Goal: Task Accomplishment & Management: Manage account settings

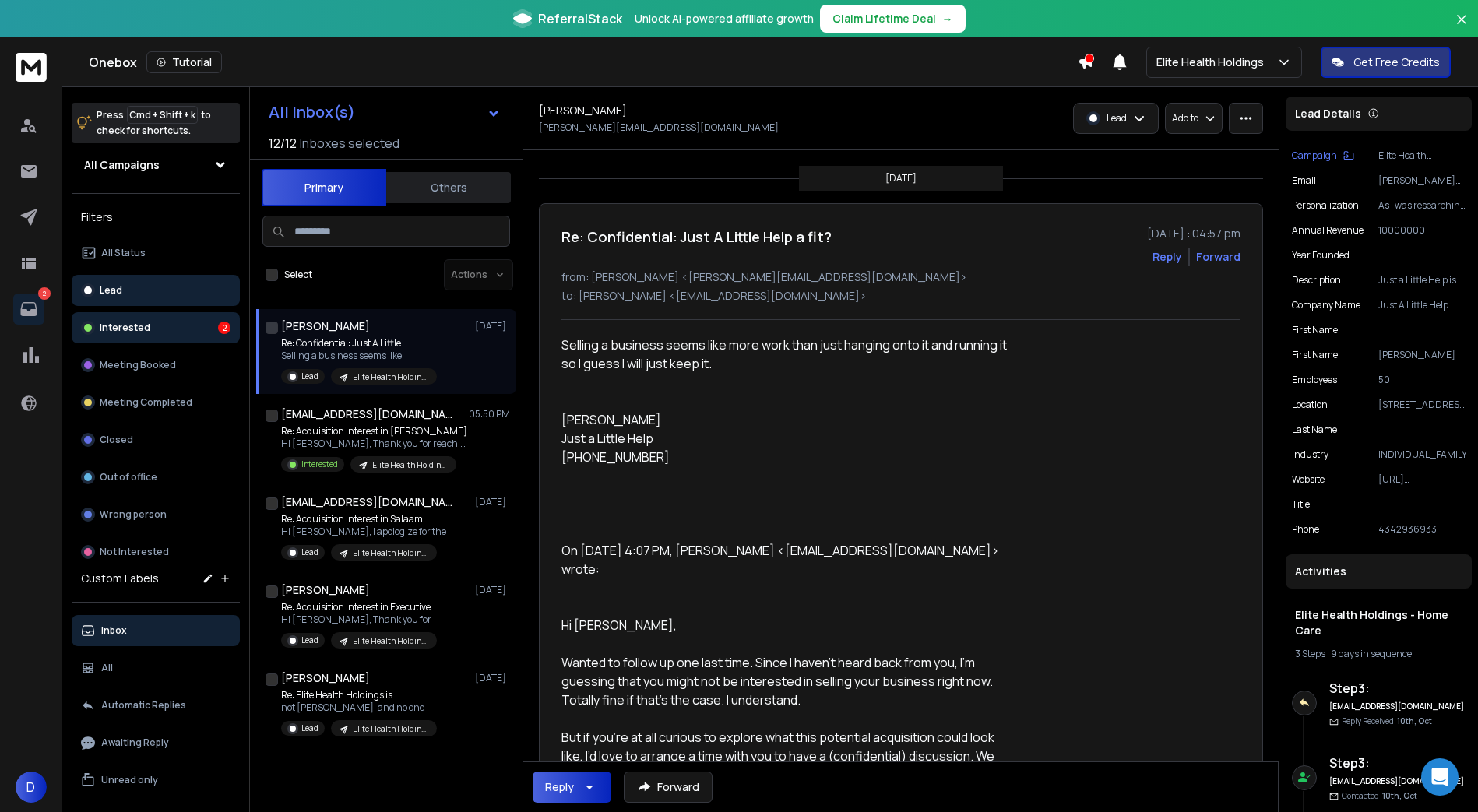
click at [159, 322] on button "Interested 2" at bounding box center [155, 327] width 168 height 31
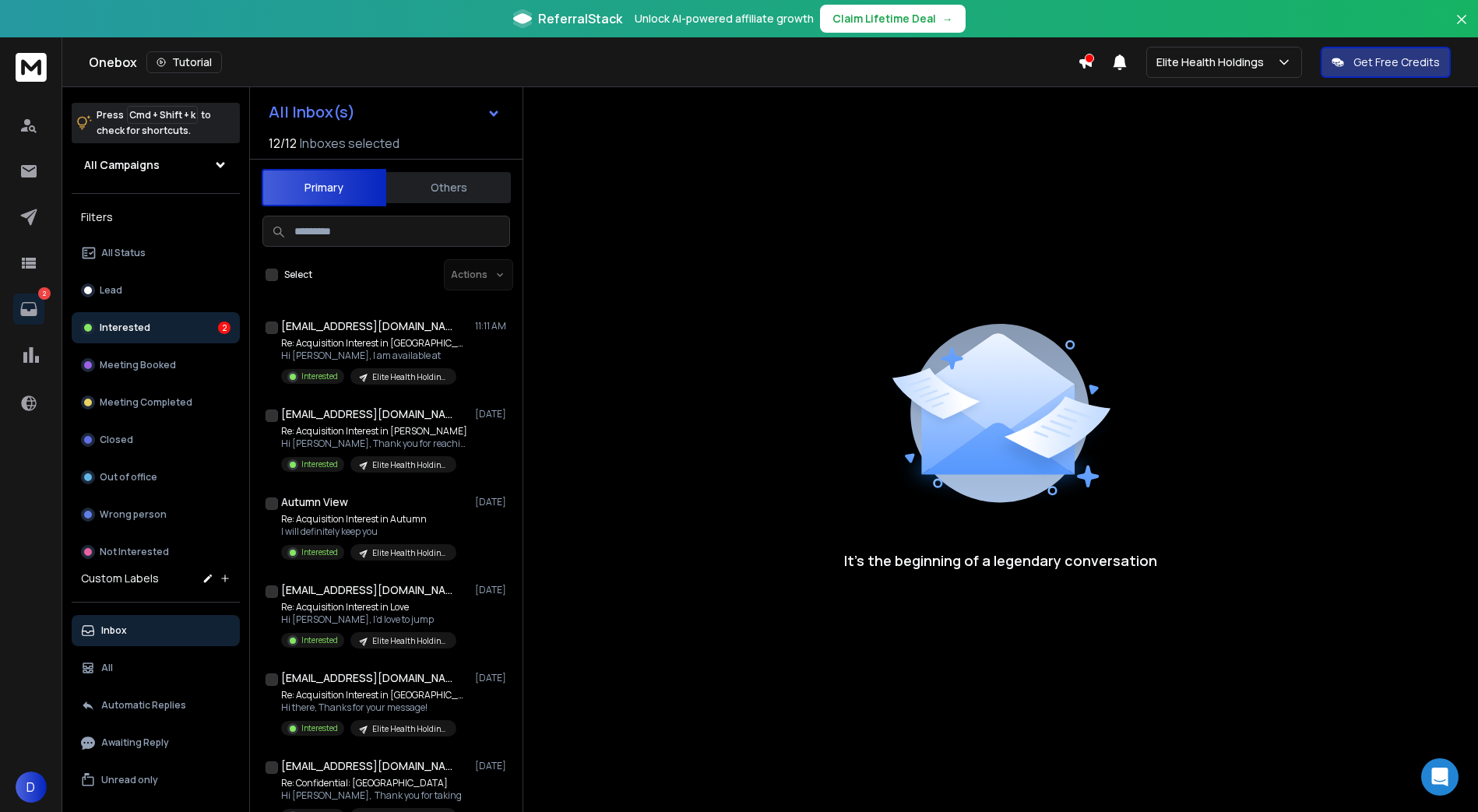
click at [389, 232] on input at bounding box center [386, 230] width 247 height 31
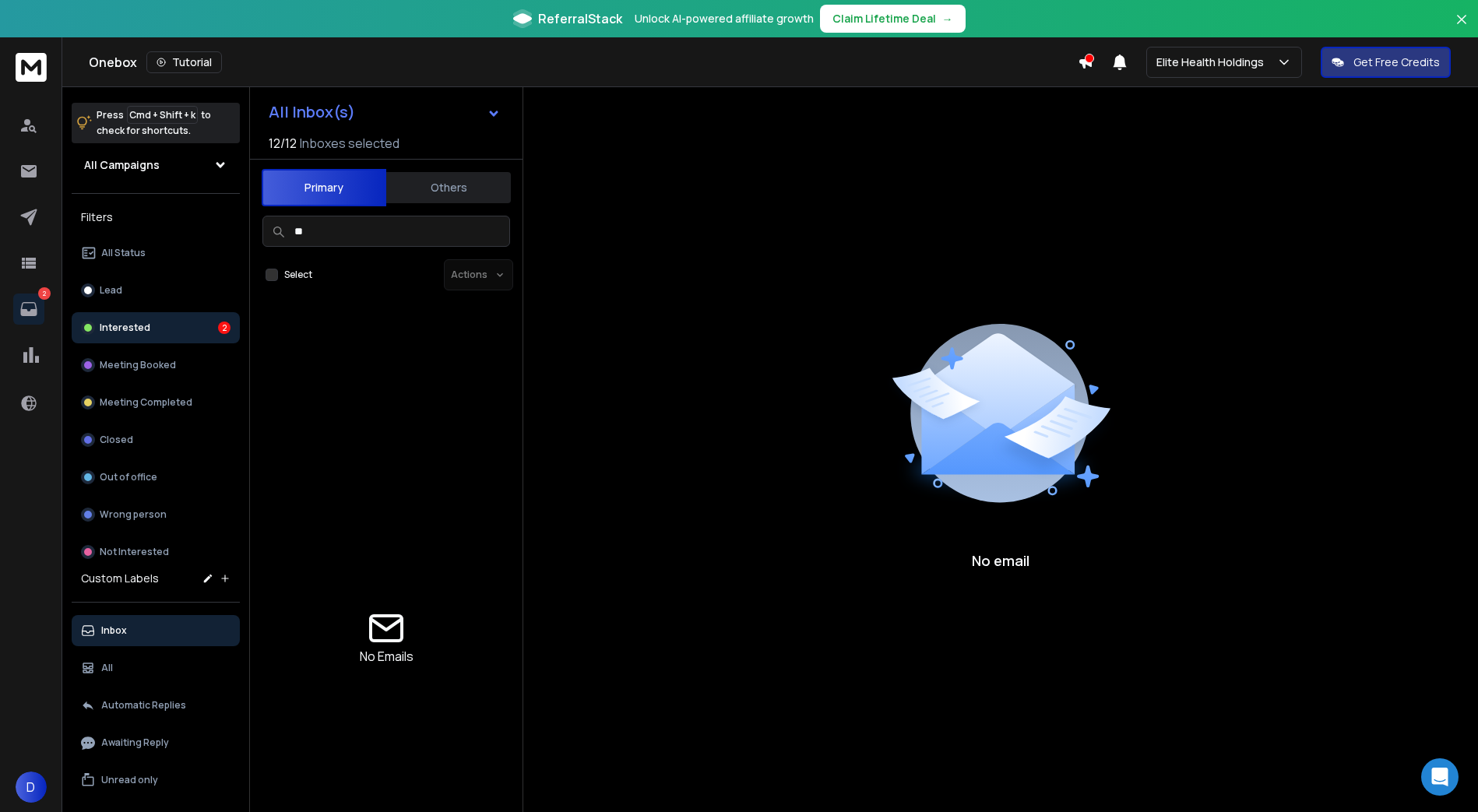
type input "*"
click at [125, 330] on p "Interested" at bounding box center [125, 327] width 50 height 13
click at [327, 229] on input at bounding box center [386, 230] width 247 height 31
click at [174, 329] on button "Interested 2" at bounding box center [155, 327] width 168 height 31
click at [176, 371] on button "Meeting Booked" at bounding box center [155, 364] width 168 height 31
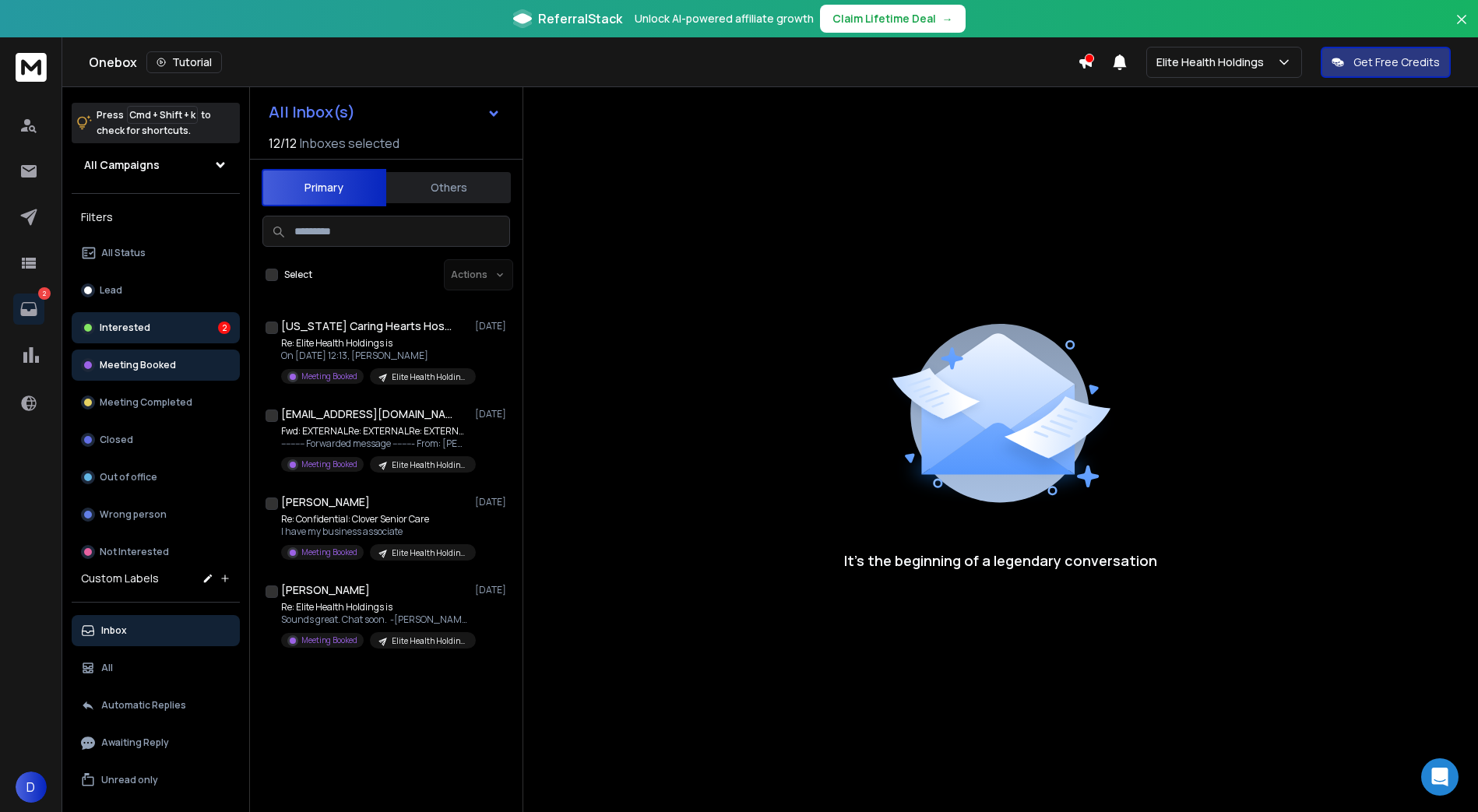
click at [177, 326] on button "Interested 2" at bounding box center [155, 327] width 168 height 31
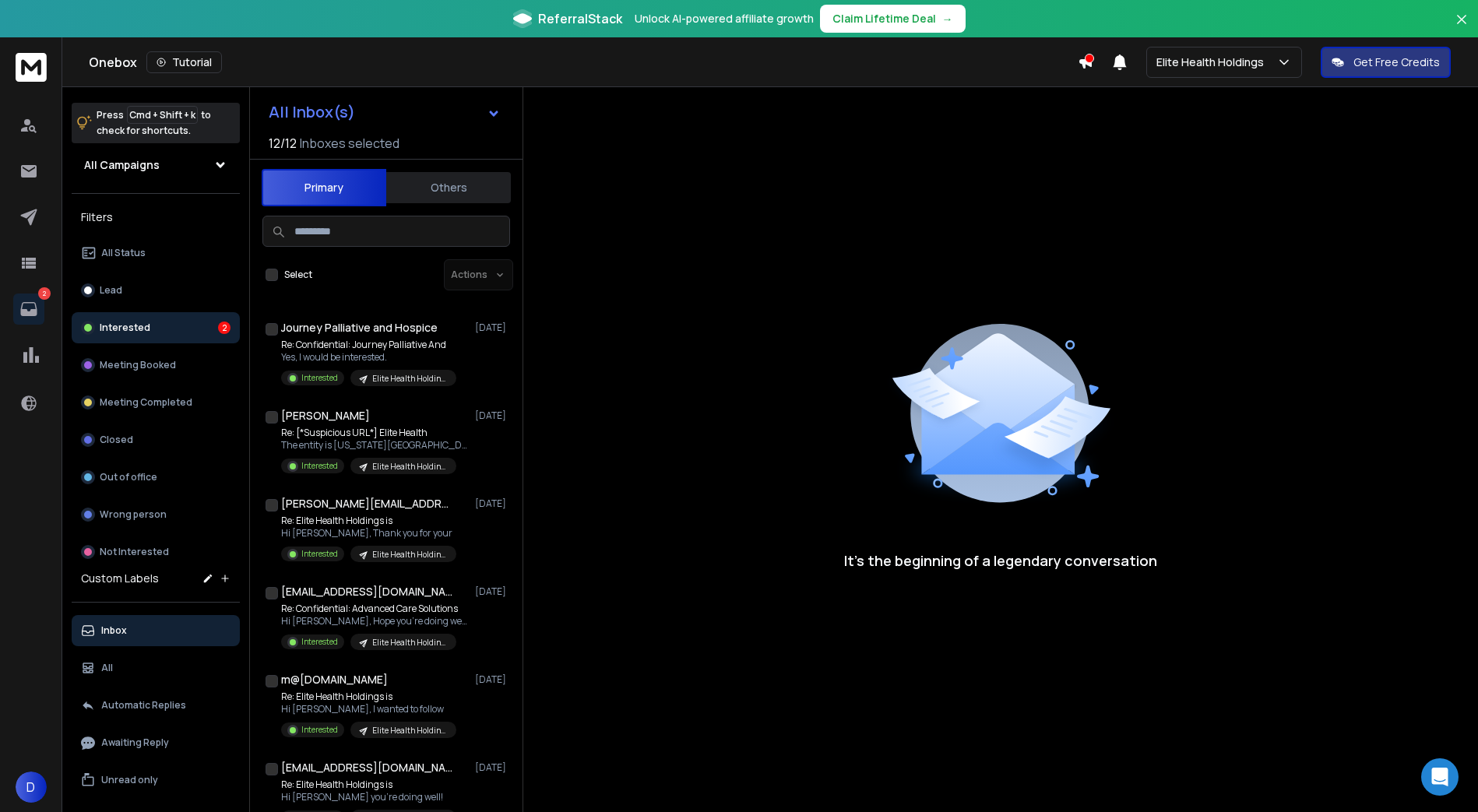
scroll to position [1142, 0]
click at [371, 411] on div "[PERSON_NAME] [DATE]" at bounding box center [395, 415] width 229 height 16
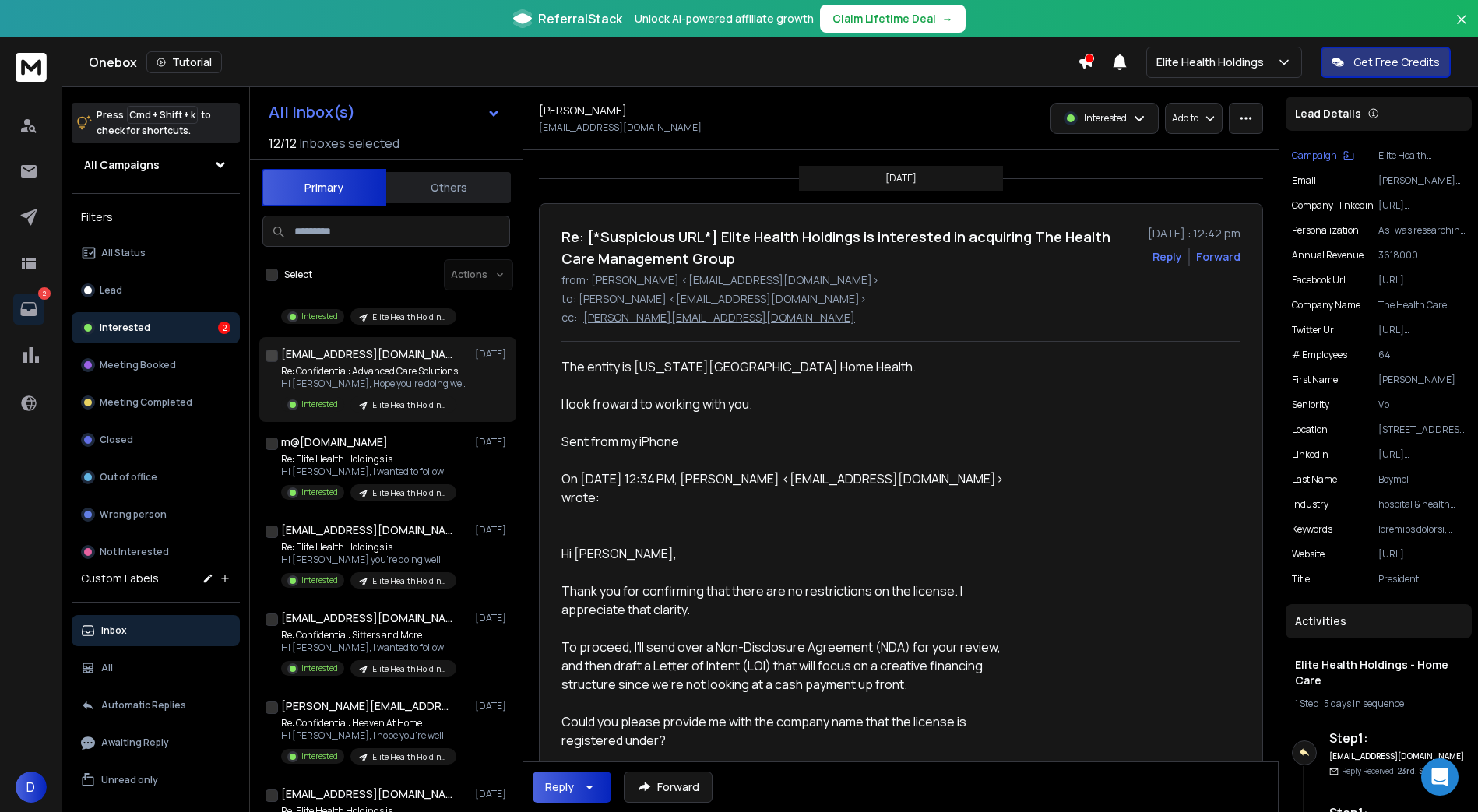
scroll to position [1401, 0]
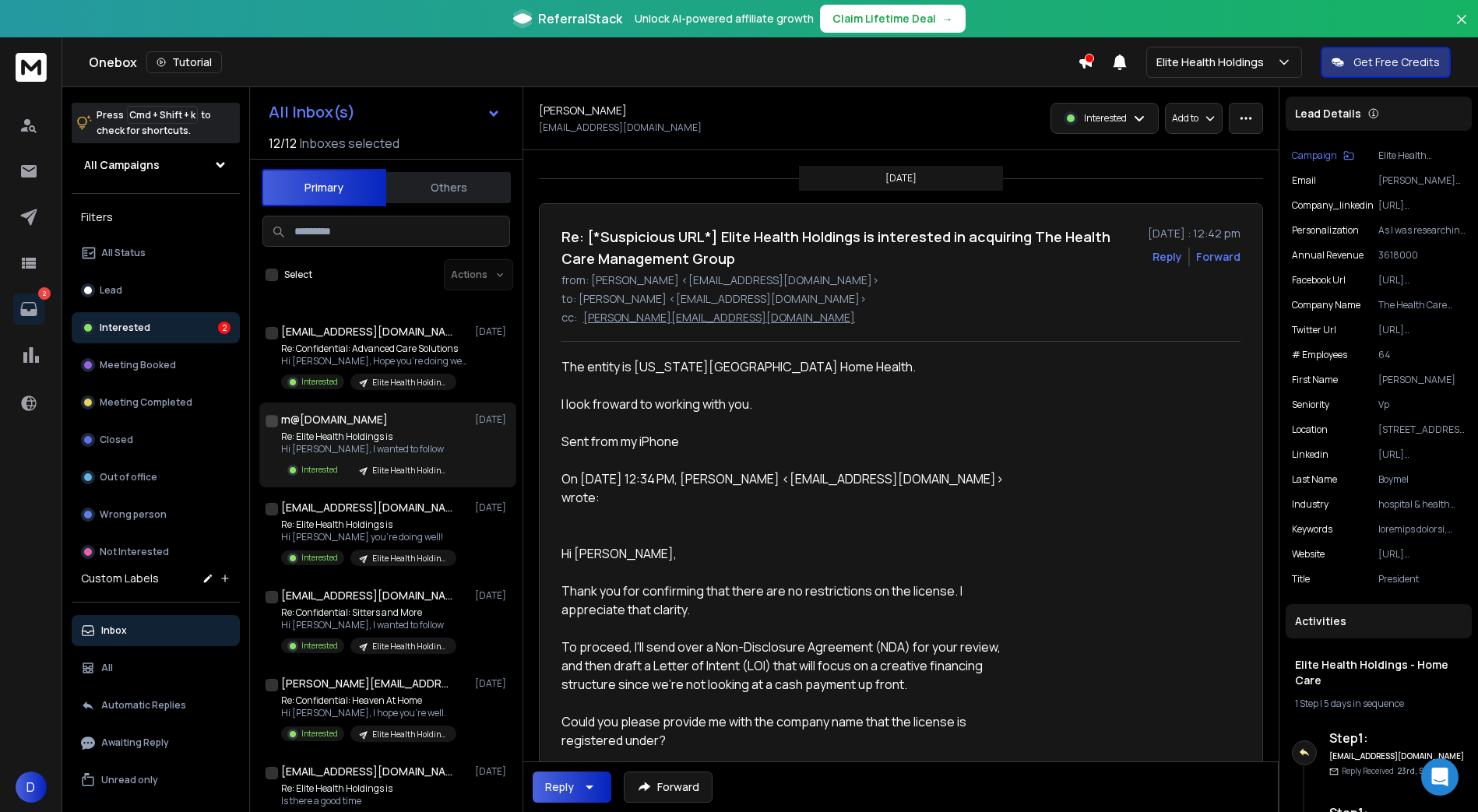
click at [391, 430] on p "Re: Elite Health Holdings is" at bounding box center [368, 436] width 175 height 13
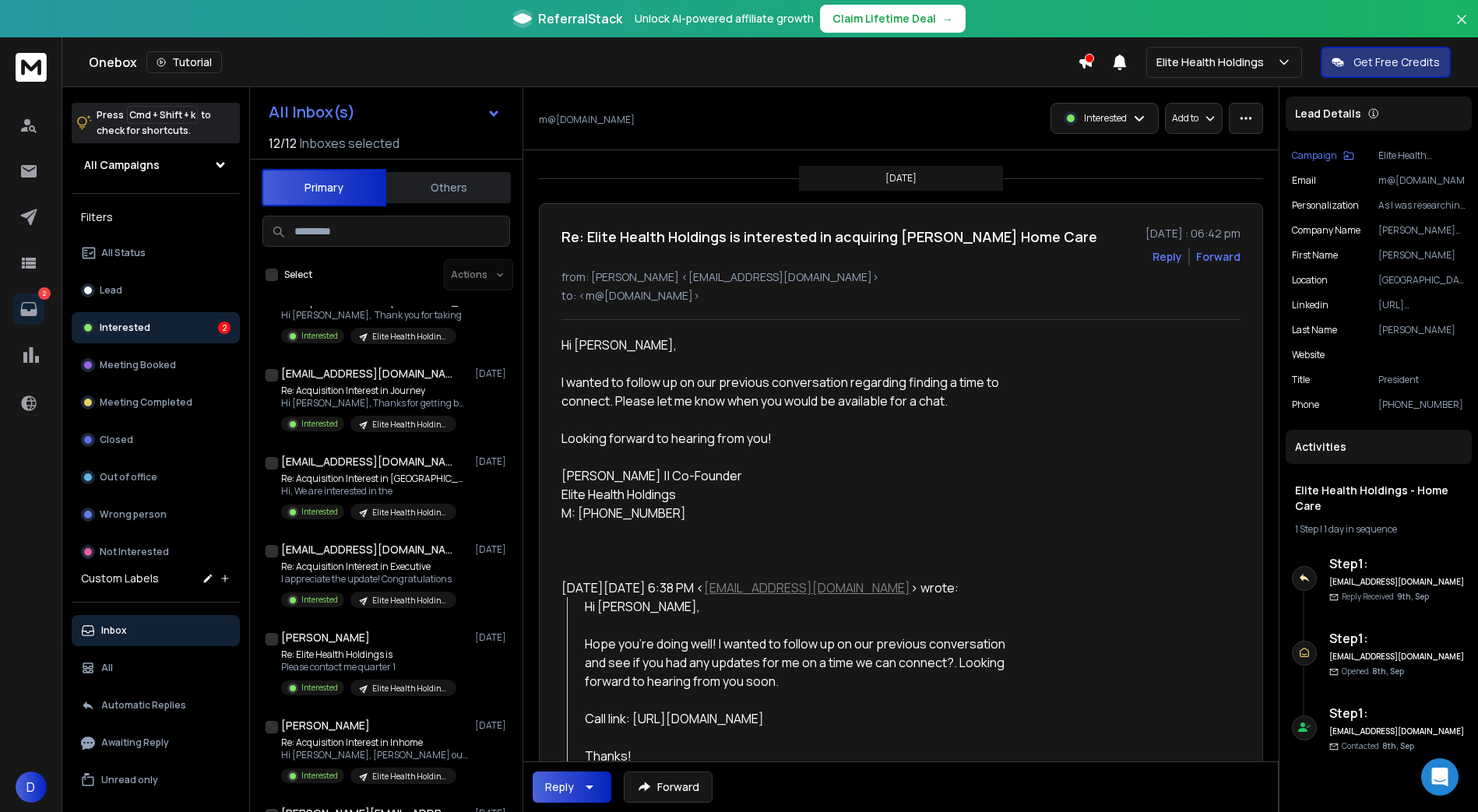
scroll to position [0, 0]
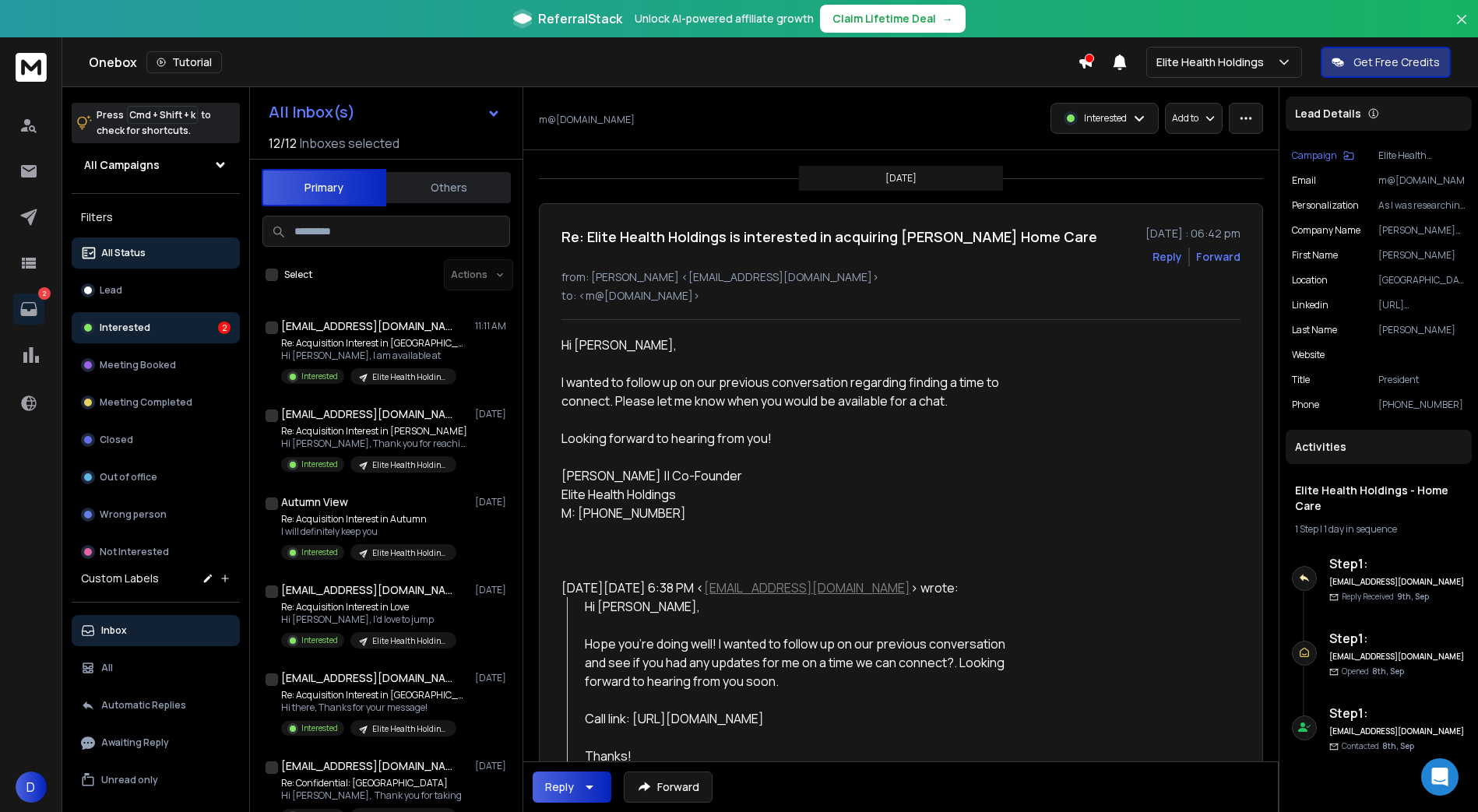
click at [143, 257] on p "All Status" at bounding box center [123, 252] width 45 height 13
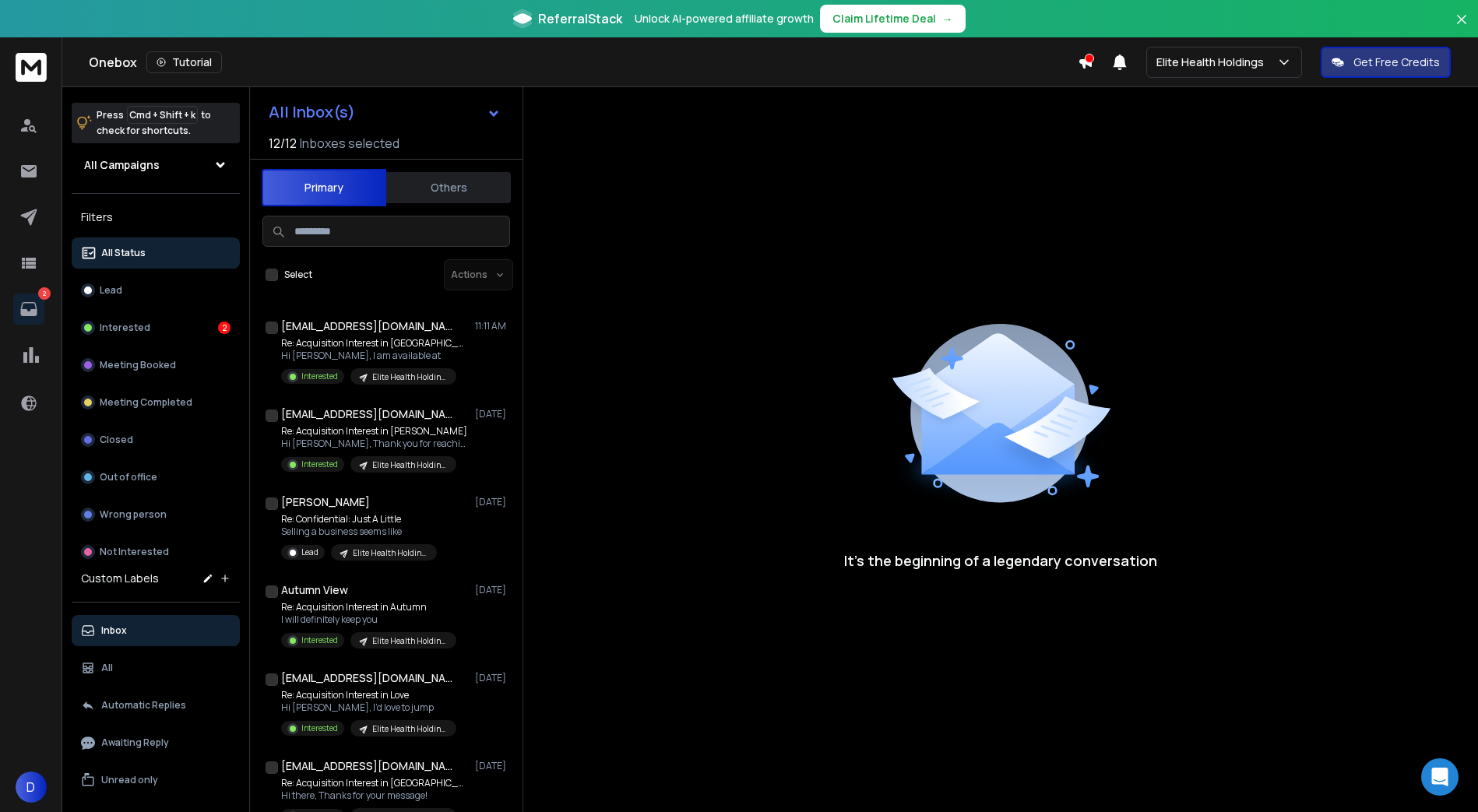
click at [384, 240] on input at bounding box center [386, 230] width 247 height 31
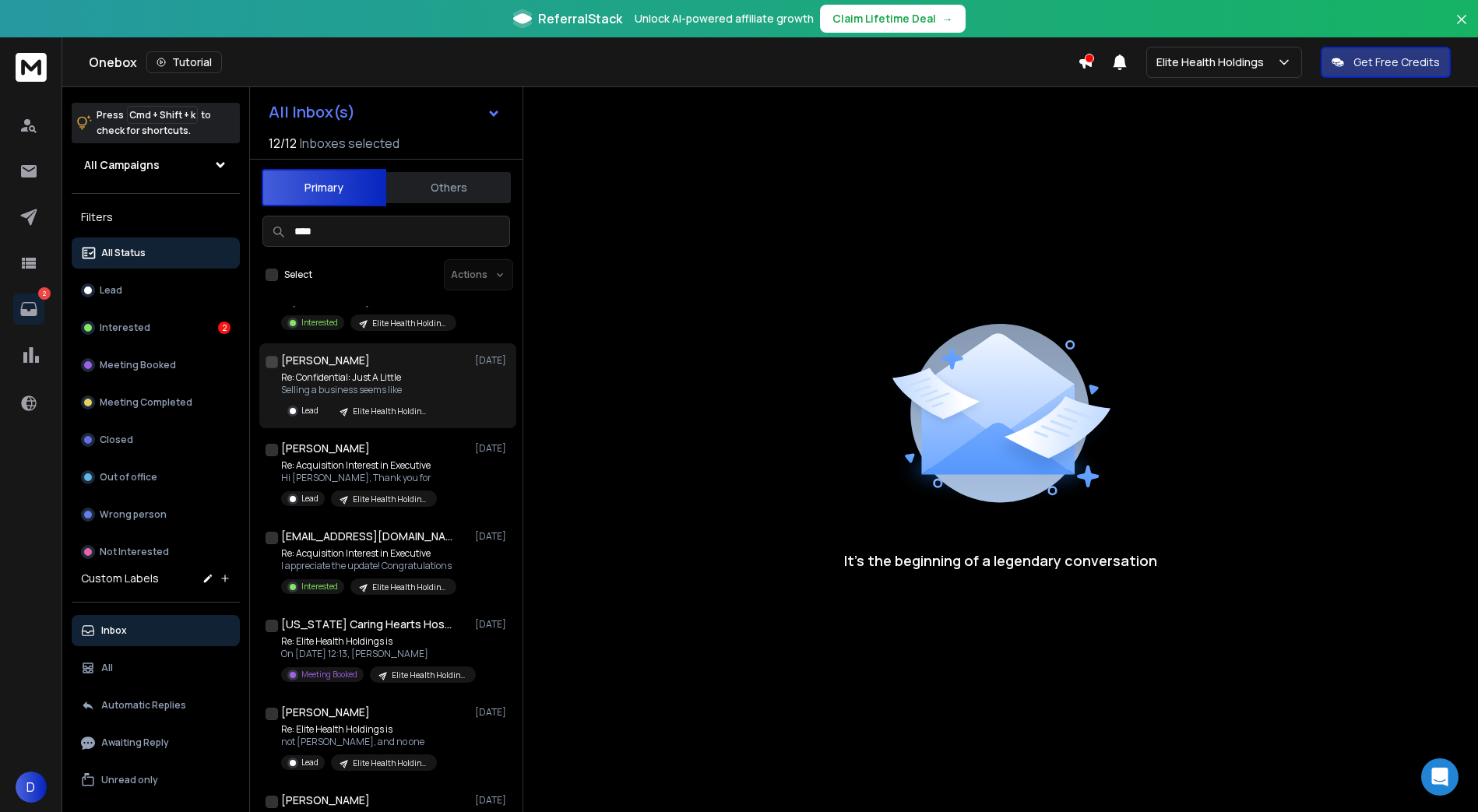
scroll to position [71, 0]
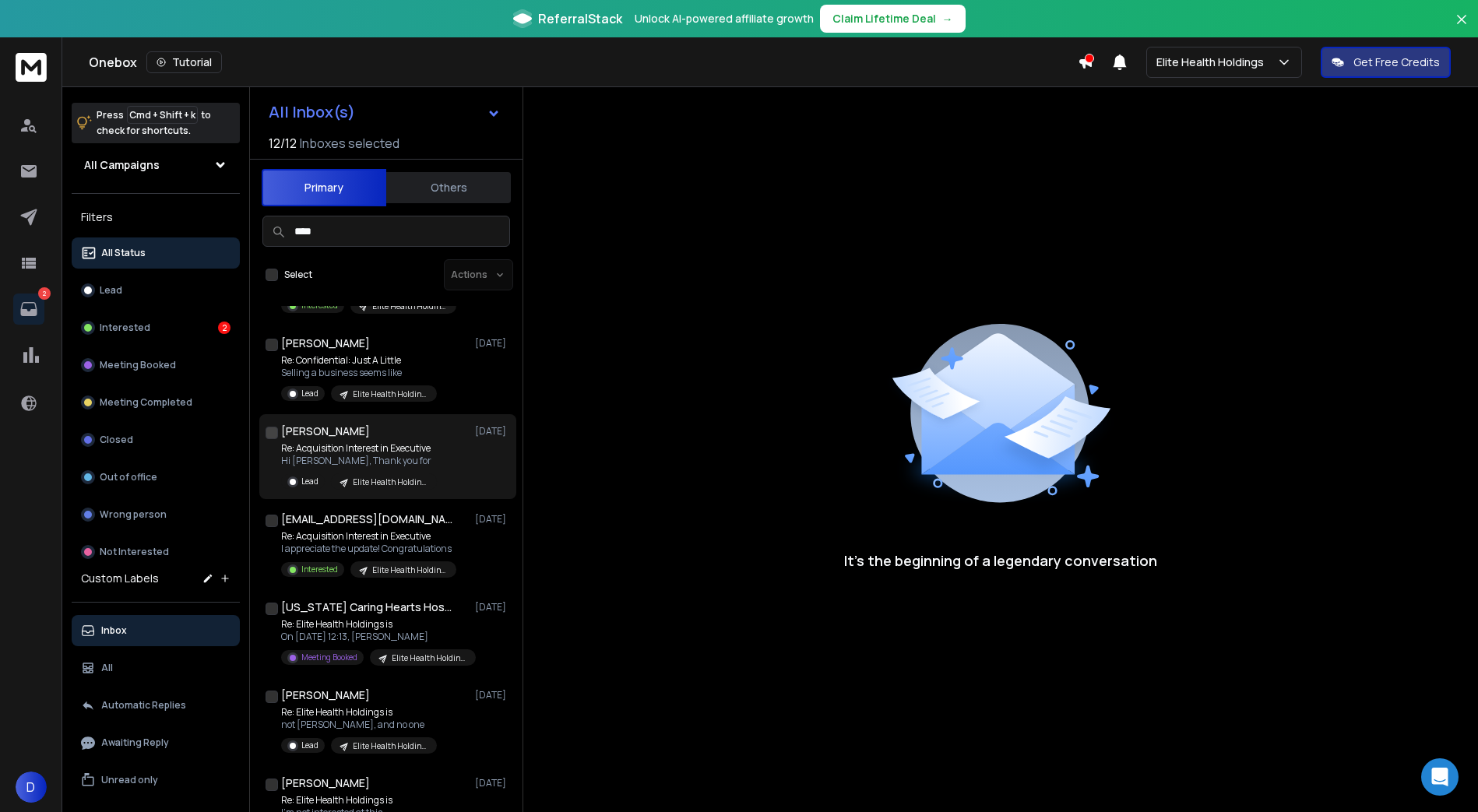
type input "****"
click at [418, 452] on p "Re: Acquisition Interest in Executive" at bounding box center [358, 448] width 155 height 13
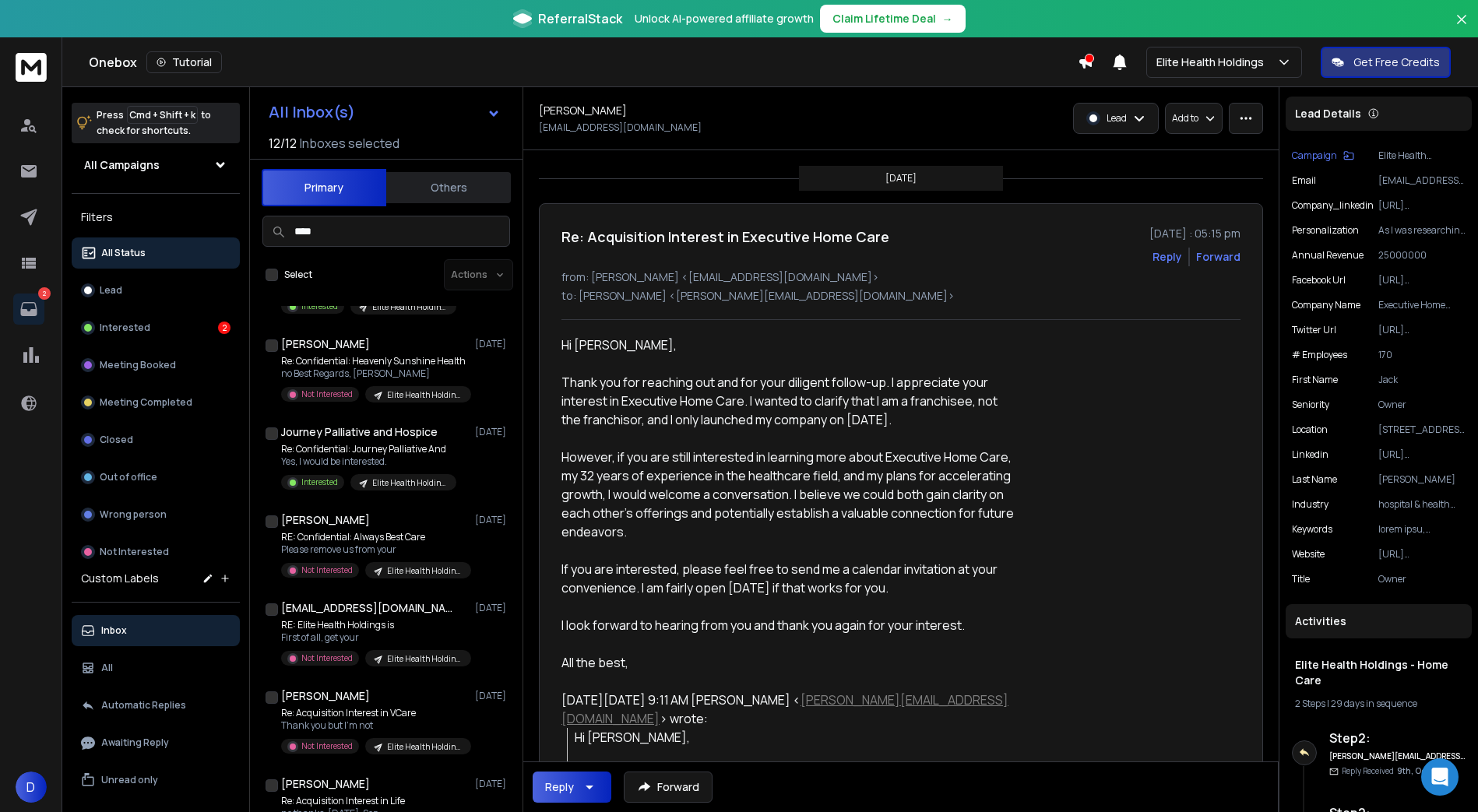
scroll to position [954, 0]
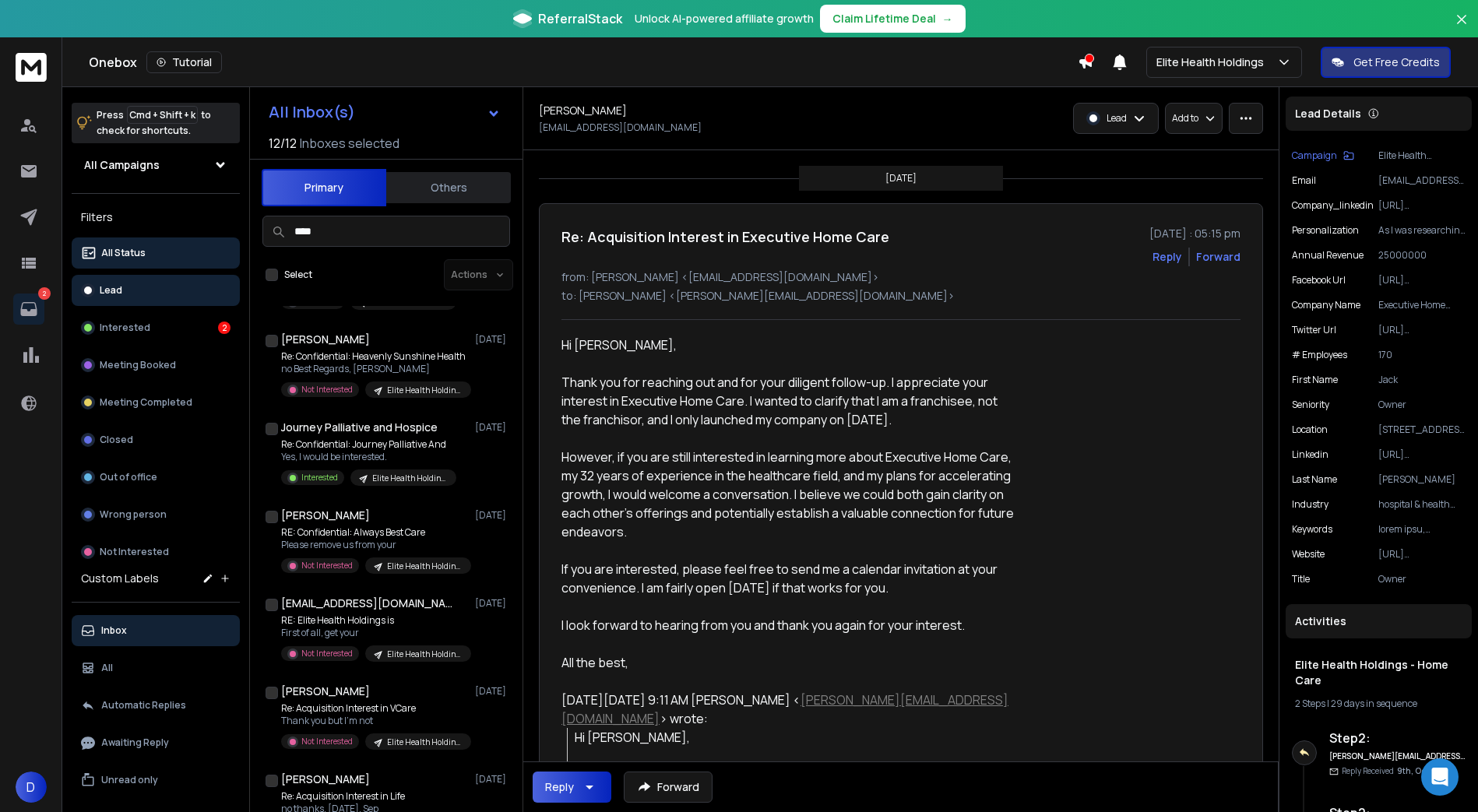
click at [148, 294] on button "Lead" at bounding box center [155, 290] width 168 height 31
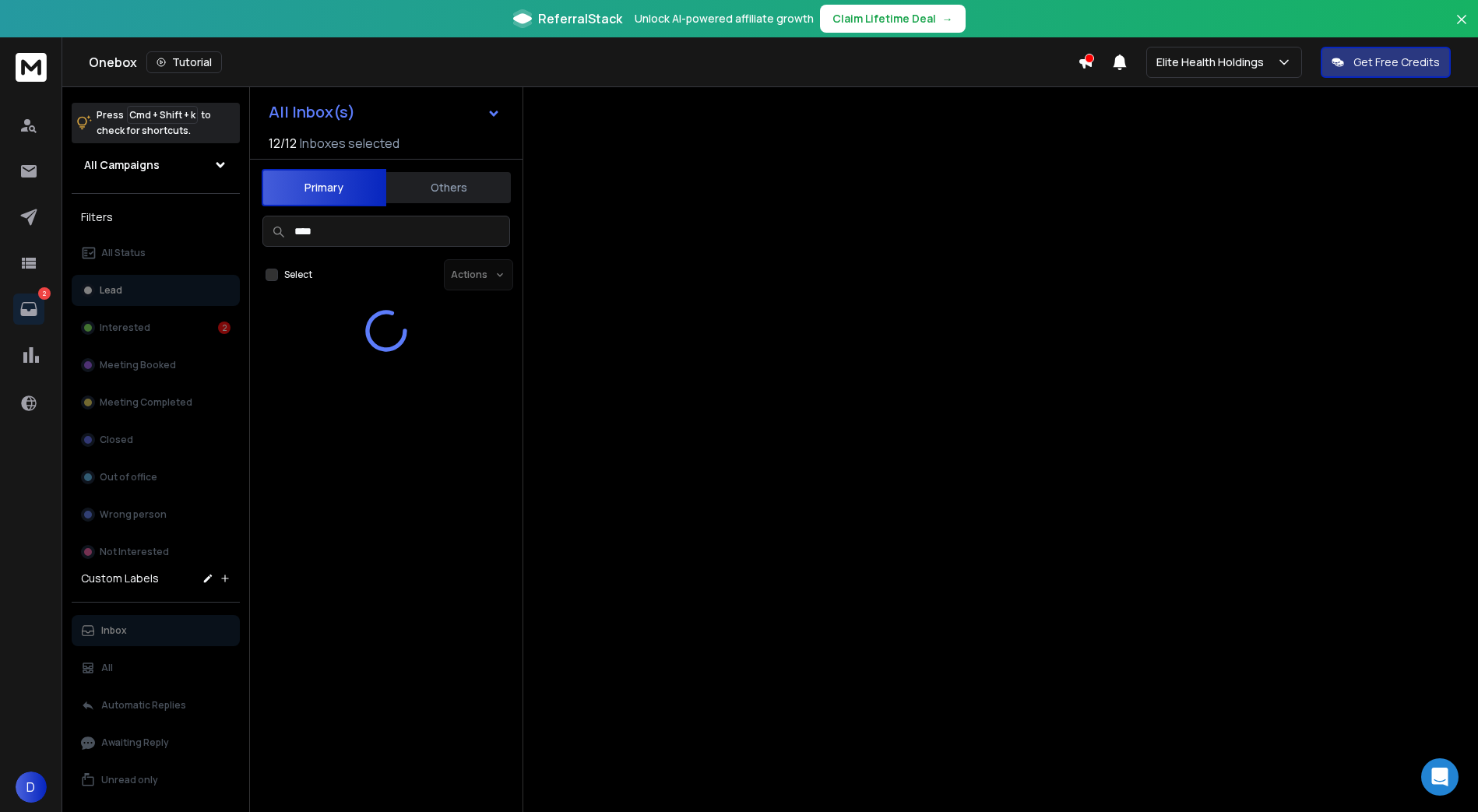
scroll to position [0, 0]
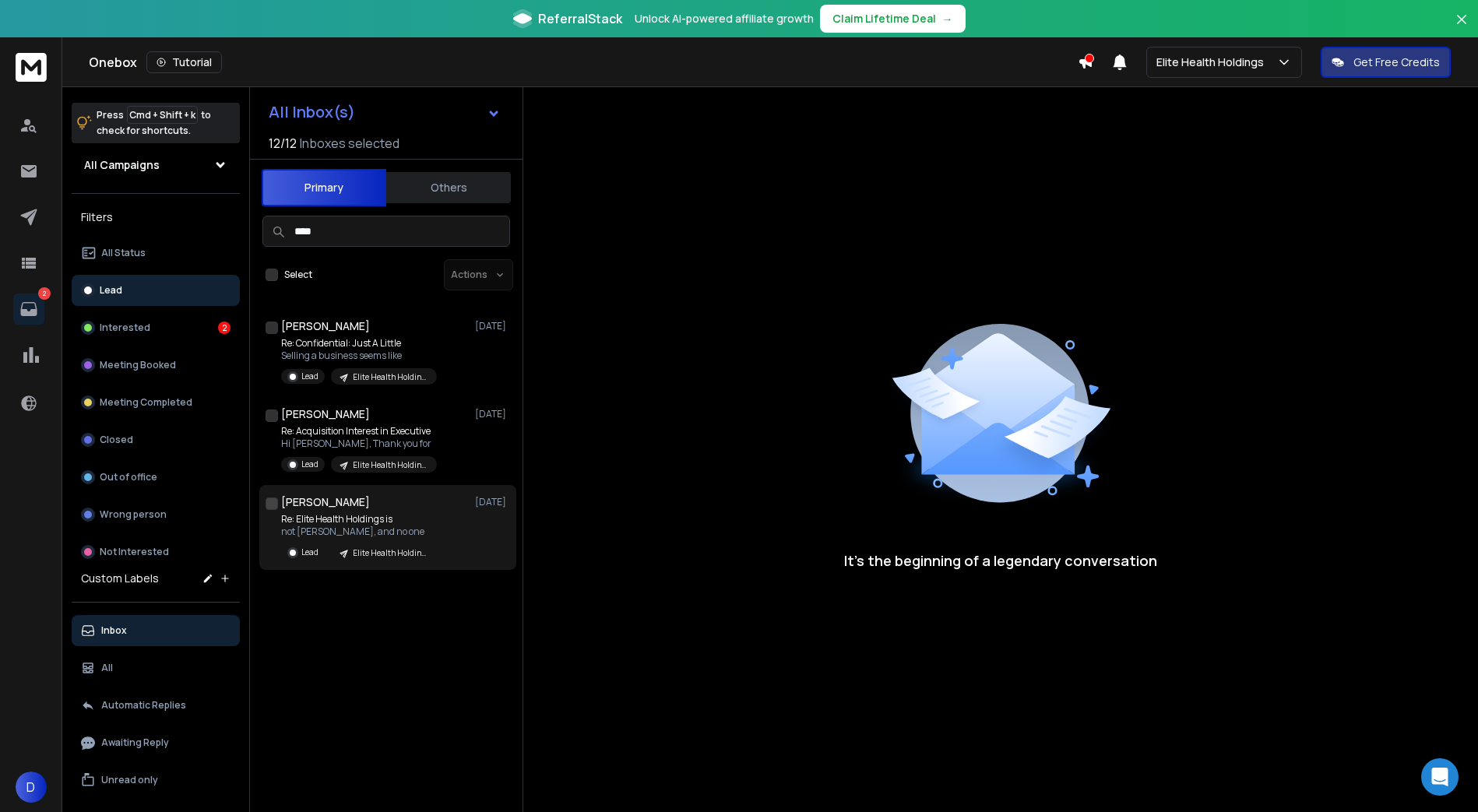
click at [386, 492] on div "[PERSON_NAME] [DATE] Re: Elite Health Holdings is not [PERSON_NAME], and no one…" at bounding box center [388, 527] width 257 height 85
